Goal: Task Accomplishment & Management: Manage account settings

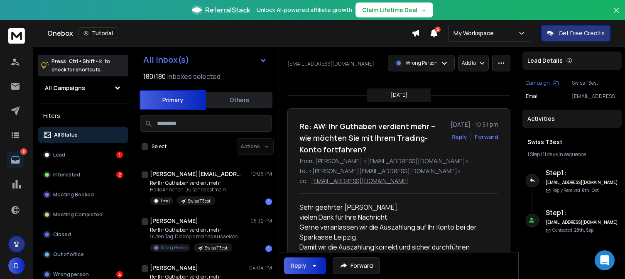
scroll to position [103, 0]
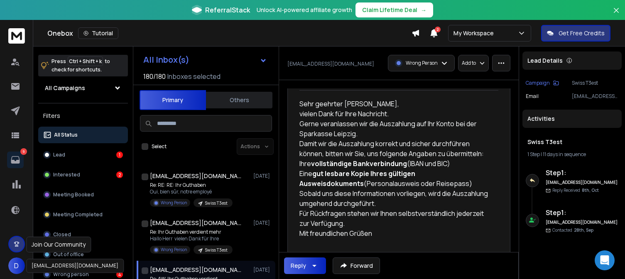
click at [16, 266] on span "D" at bounding box center [16, 266] width 17 height 17
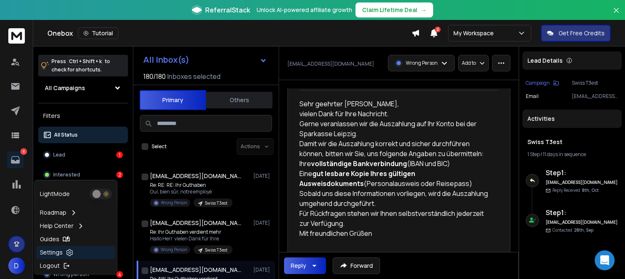
click at [56, 251] on p "Settings" at bounding box center [51, 253] width 23 height 8
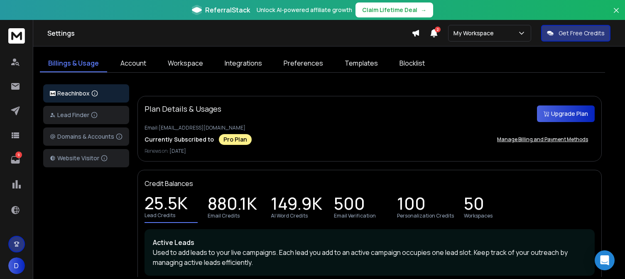
click at [170, 125] on p "Email: [EMAIL_ADDRESS][DOMAIN_NAME]" at bounding box center [370, 128] width 450 height 7
copy p "Email: [EMAIL_ADDRESS][DOMAIN_NAME]"
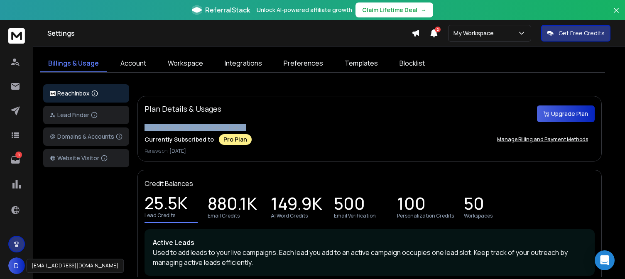
click at [10, 269] on span "D" at bounding box center [16, 266] width 17 height 17
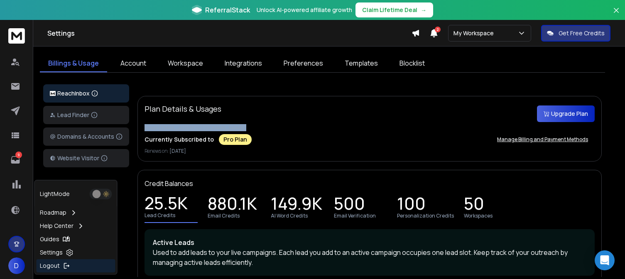
click at [72, 265] on div "Logout" at bounding box center [76, 265] width 79 height 13
